Goal: Task Accomplishment & Management: Use online tool/utility

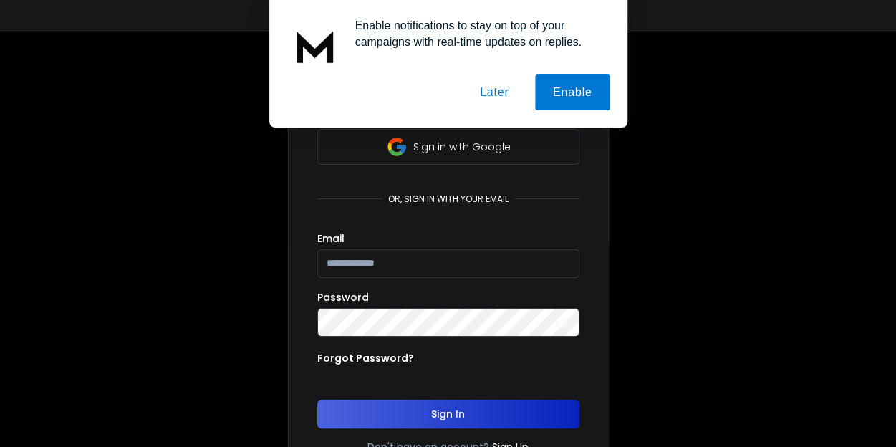
type input "**********"
click at [390, 405] on button "Sign In" at bounding box center [448, 414] width 262 height 29
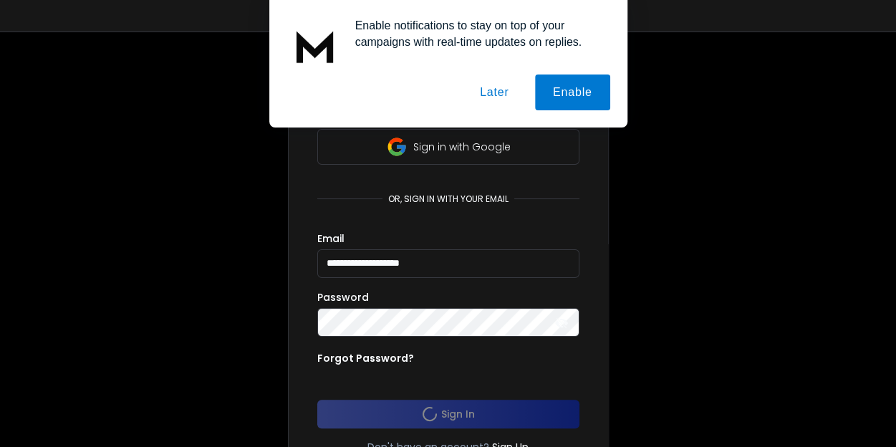
click at [482, 91] on button "Later" at bounding box center [494, 93] width 64 height 36
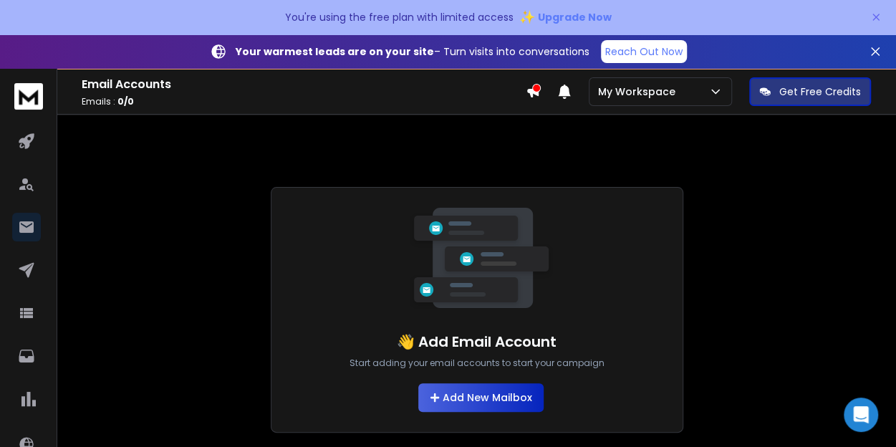
click at [874, 50] on icon at bounding box center [875, 51] width 9 height 9
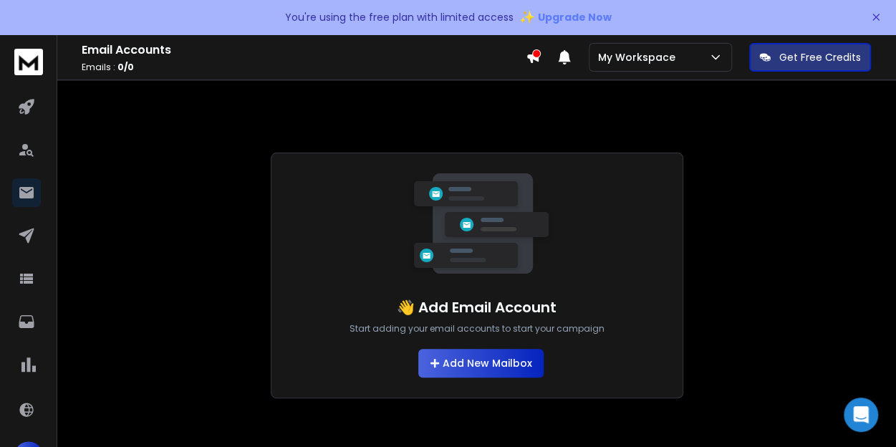
click at [878, 17] on icon "Close notification" at bounding box center [875, 16] width 11 height 11
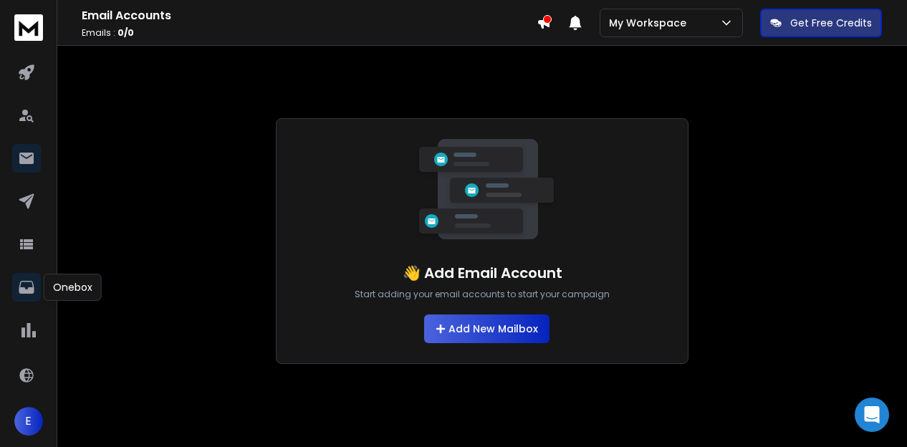
drag, startPoint x: 23, startPoint y: 282, endPoint x: 24, endPoint y: 289, distance: 7.3
click at [23, 282] on icon at bounding box center [26, 287] width 15 height 13
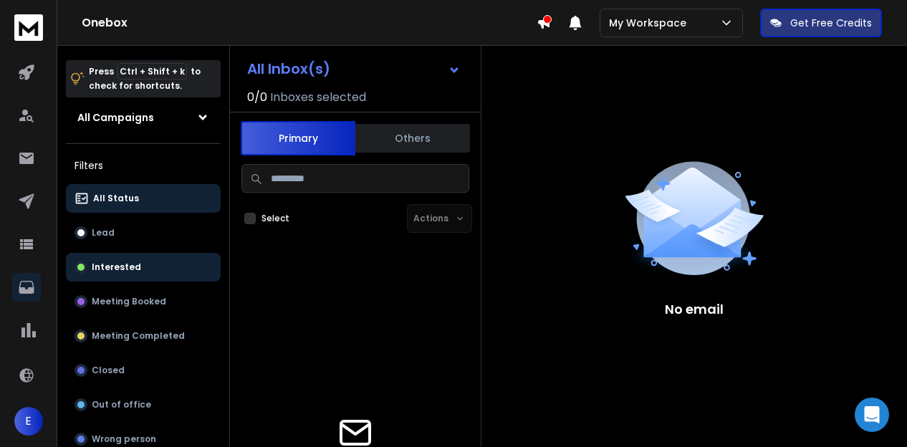
click at [124, 261] on p "Interested" at bounding box center [116, 266] width 49 height 11
click at [147, 210] on button "All Status" at bounding box center [143, 198] width 155 height 29
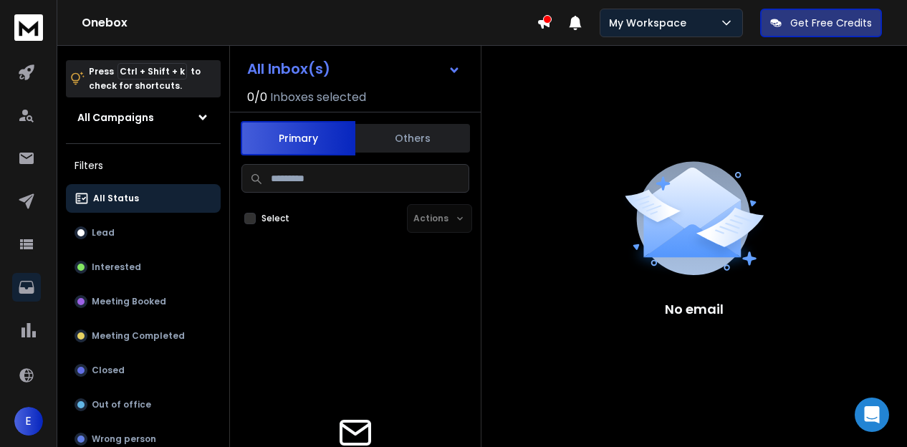
click at [697, 24] on div "My Workspace" at bounding box center [671, 23] width 125 height 14
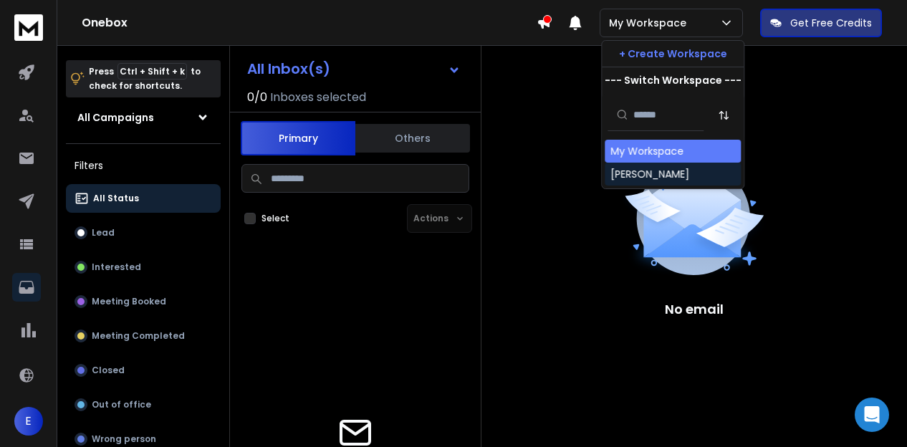
click at [659, 174] on div "[PERSON_NAME]" at bounding box center [649, 174] width 79 height 14
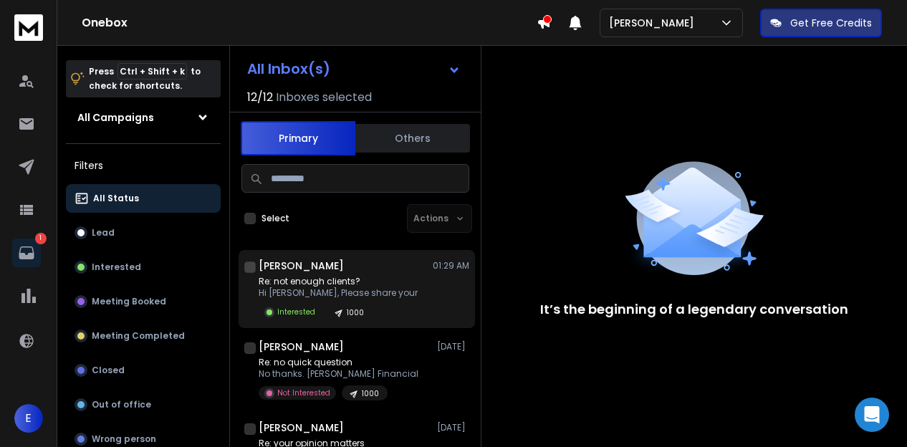
click at [318, 267] on h1 "[PERSON_NAME]" at bounding box center [301, 266] width 85 height 14
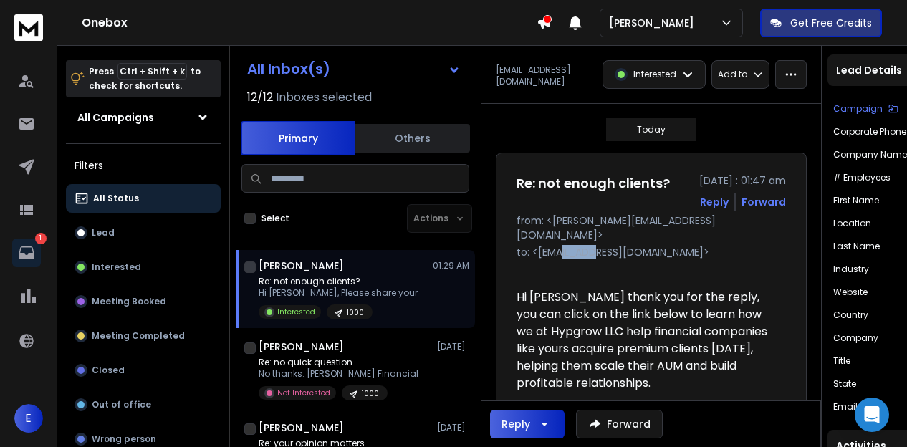
drag, startPoint x: 554, startPoint y: 239, endPoint x: 590, endPoint y: 240, distance: 36.5
click at [590, 245] on p "to: <[EMAIL_ADDRESS][DOMAIN_NAME]>" at bounding box center [651, 252] width 269 height 14
drag, startPoint x: 549, startPoint y: 241, endPoint x: 590, endPoint y: 241, distance: 41.6
click at [590, 245] on p "to: <[EMAIL_ADDRESS][DOMAIN_NAME]>" at bounding box center [651, 252] width 269 height 14
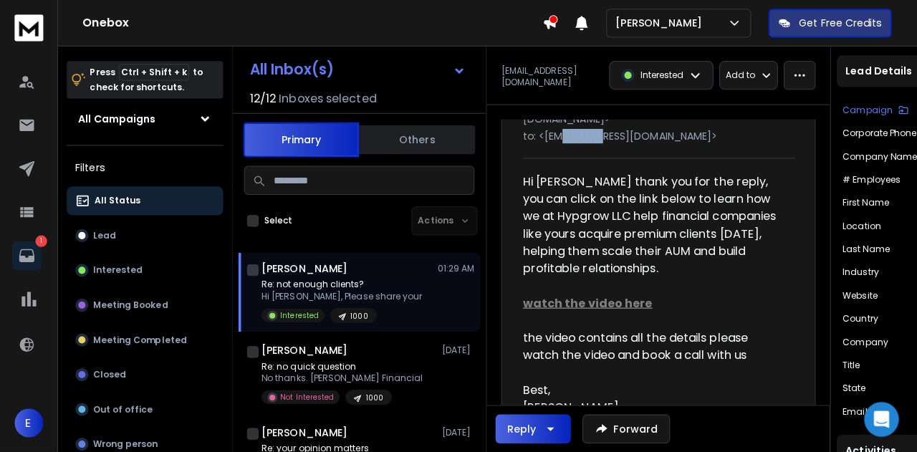
scroll to position [98, 0]
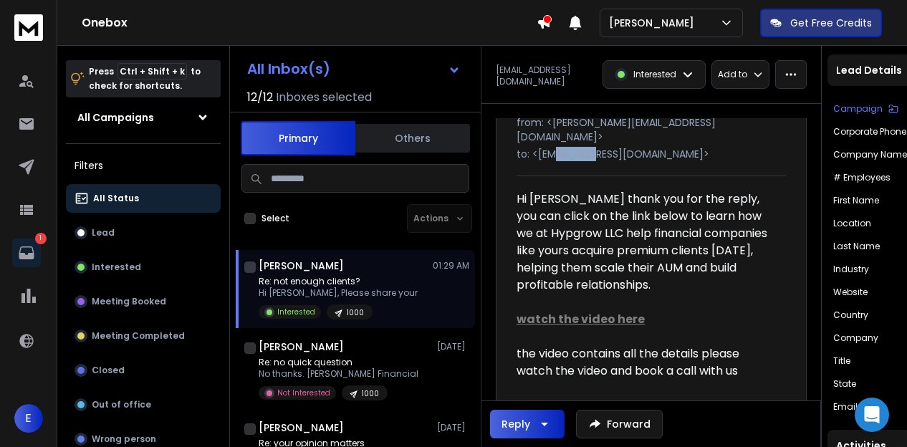
click at [599, 325] on u "watch the video here" at bounding box center [581, 319] width 128 height 16
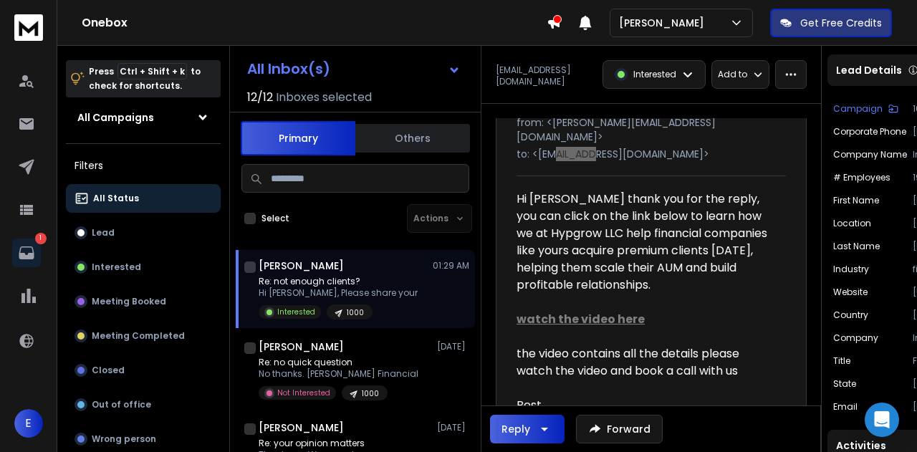
scroll to position [72, 0]
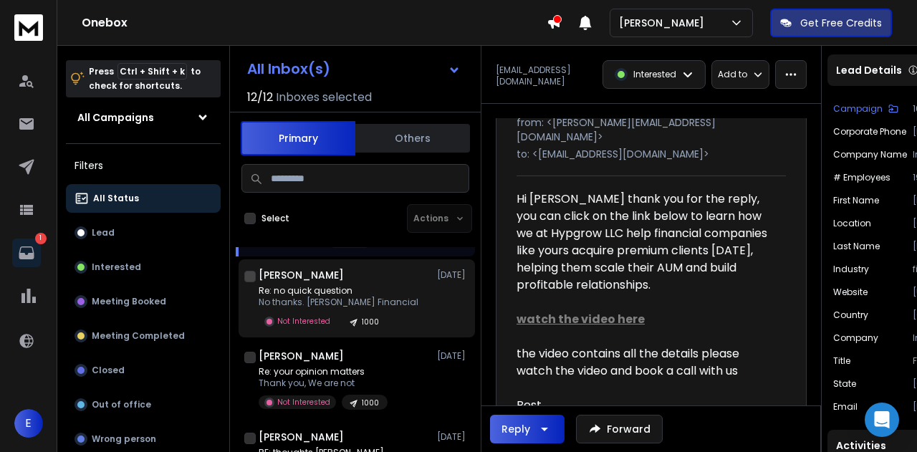
click at [320, 289] on p "Re: no quick question" at bounding box center [339, 290] width 160 height 11
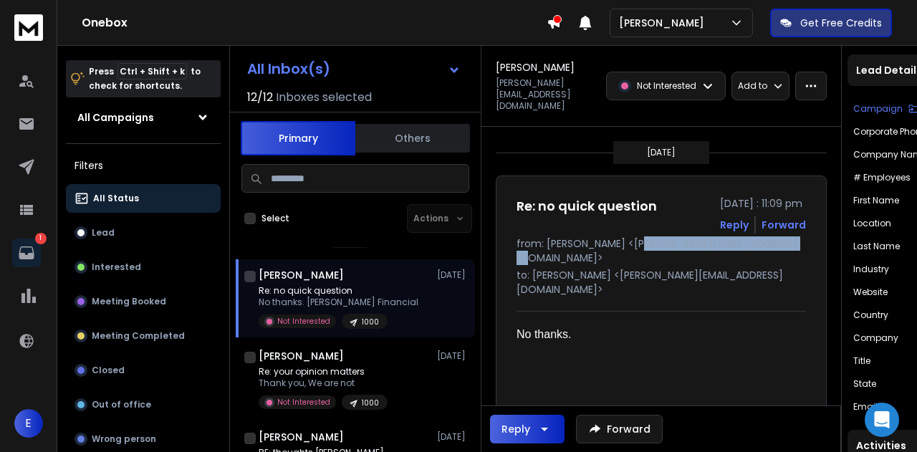
drag, startPoint x: 633, startPoint y: 219, endPoint x: 778, endPoint y: 222, distance: 144.8
click at [778, 236] on p "from: [PERSON_NAME] <[PERSON_NAME][EMAIL_ADDRESS][DOMAIN_NAME]>" at bounding box center [661, 250] width 289 height 29
